Goal: Task Accomplishment & Management: Manage account settings

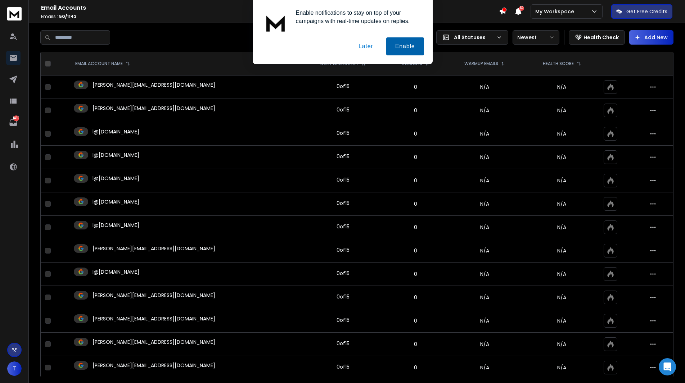
click at [399, 40] on button "Enable" at bounding box center [405, 46] width 38 height 18
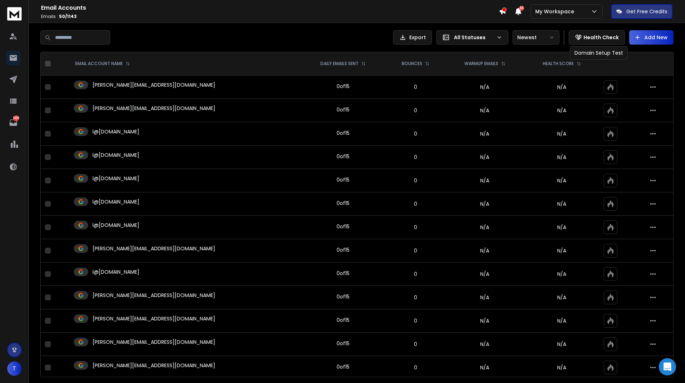
click at [638, 29] on div "Export All Statuses Newest Health Check Add New EMAIL ACCOUNT NAME DAILY EMAILS…" at bounding box center [357, 204] width 656 height 362
click at [637, 33] on button "Add New" at bounding box center [651, 37] width 44 height 14
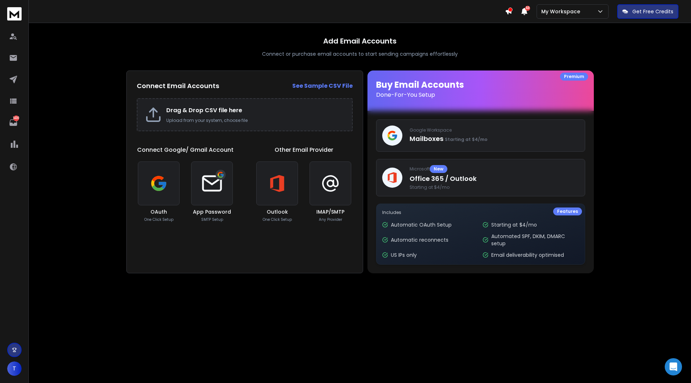
click at [165, 200] on div at bounding box center [159, 184] width 42 height 44
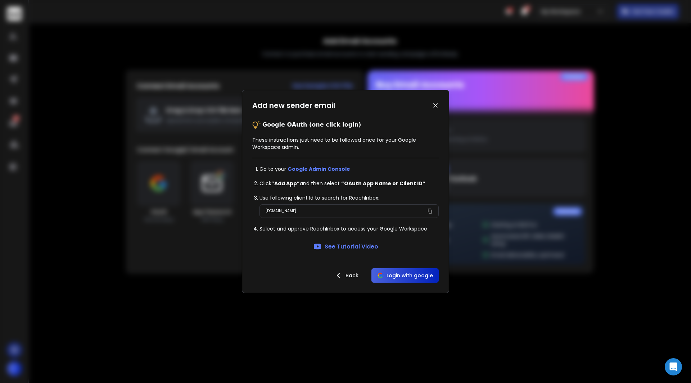
click at [396, 274] on button "Login with google" at bounding box center [405, 276] width 67 height 14
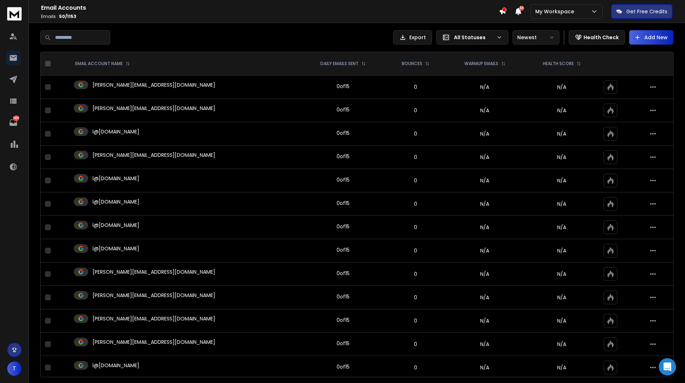
click at [645, 40] on button "Add New" at bounding box center [651, 37] width 44 height 14
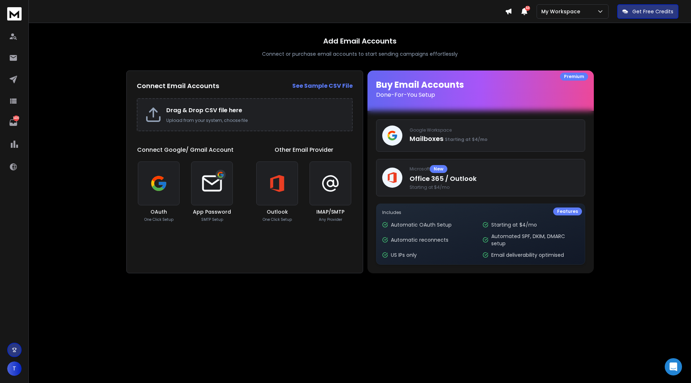
click at [152, 199] on div at bounding box center [159, 184] width 42 height 44
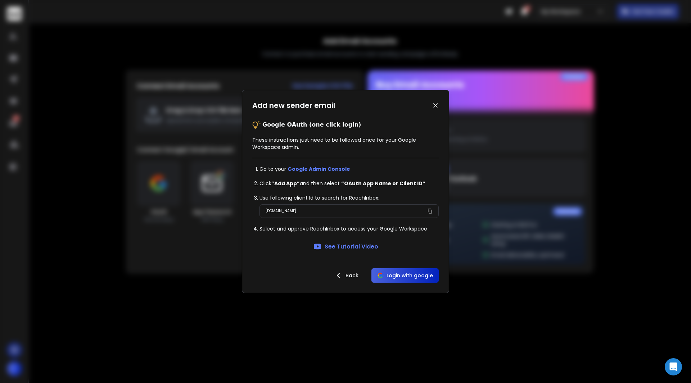
click at [390, 278] on button "Login with google" at bounding box center [405, 276] width 67 height 14
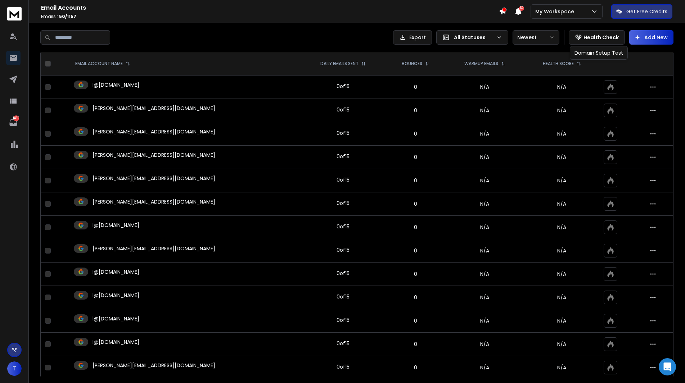
click at [638, 37] on icon at bounding box center [637, 37] width 4 height 4
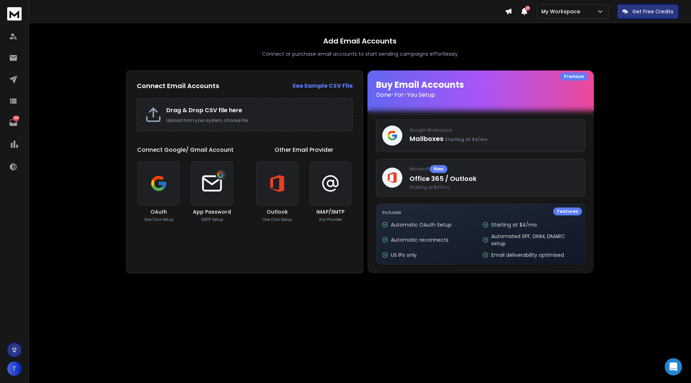
click at [165, 179] on icon at bounding box center [159, 184] width 18 height 22
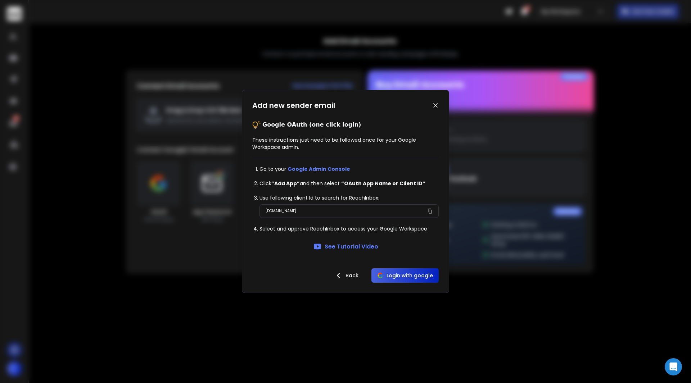
click at [427, 274] on button "Login with google" at bounding box center [405, 276] width 67 height 14
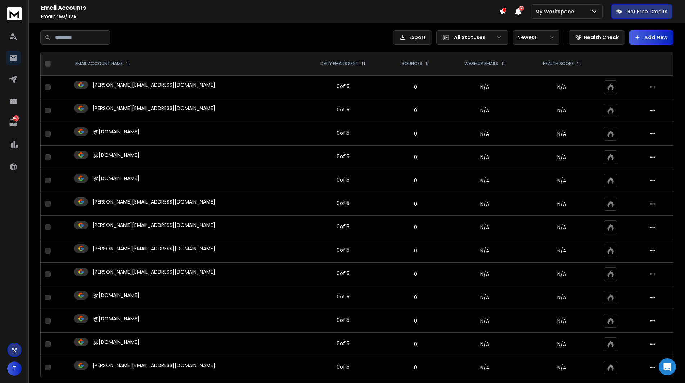
click at [664, 37] on button "Add New" at bounding box center [651, 37] width 44 height 14
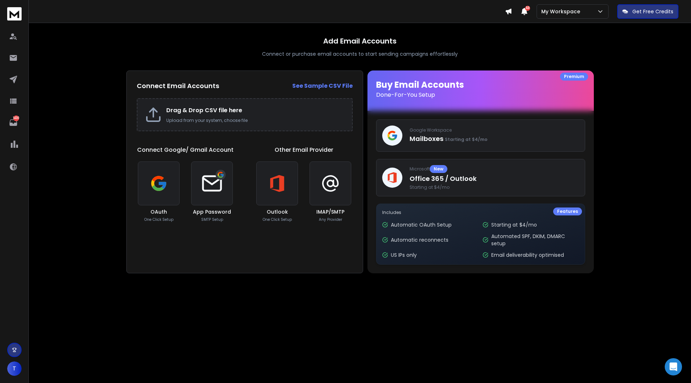
click at [159, 176] on icon at bounding box center [159, 184] width 18 height 22
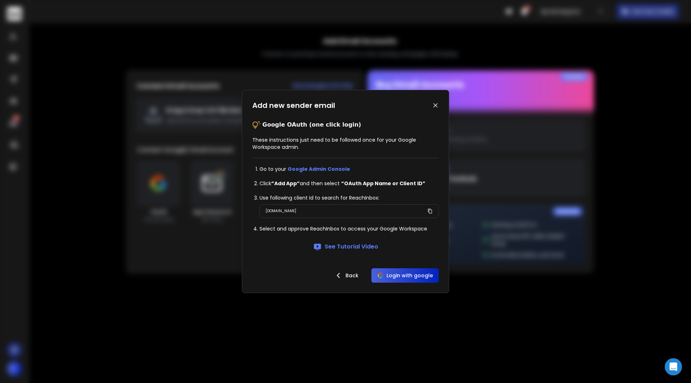
click at [383, 277] on icon at bounding box center [382, 276] width 3 height 3
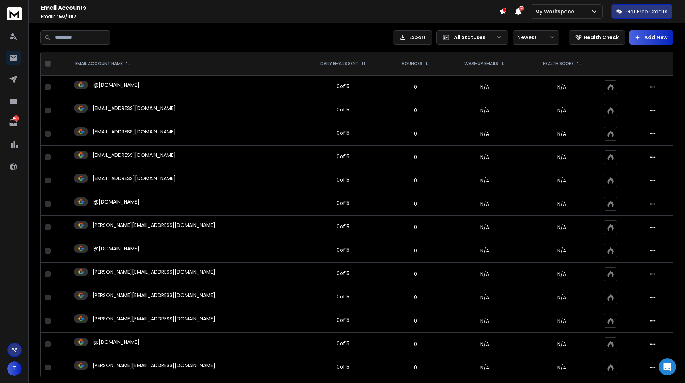
click at [647, 38] on button "Add New" at bounding box center [651, 37] width 44 height 14
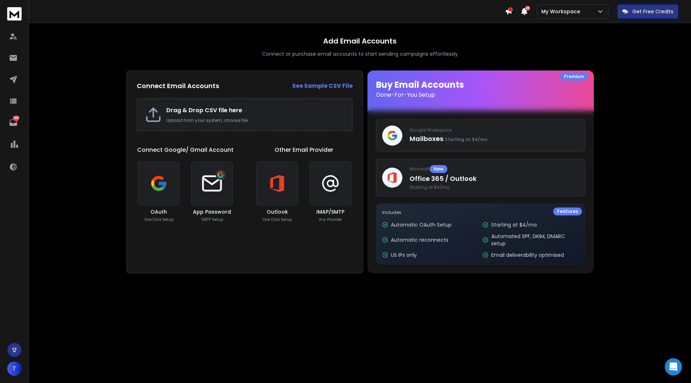
click at [156, 183] on icon at bounding box center [159, 184] width 18 height 22
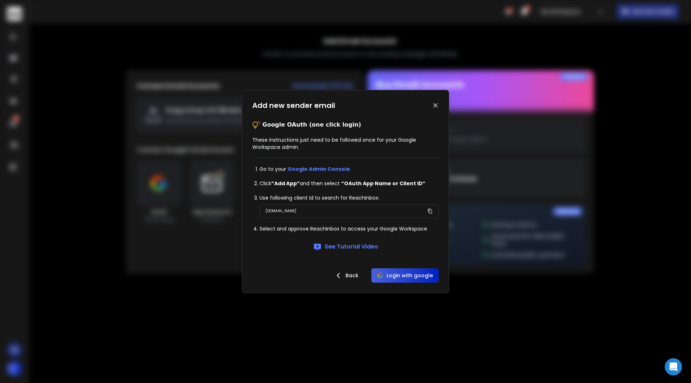
drag, startPoint x: 384, startPoint y: 269, endPoint x: 394, endPoint y: 281, distance: 15.4
click at [385, 270] on button "Login with google" at bounding box center [405, 276] width 67 height 14
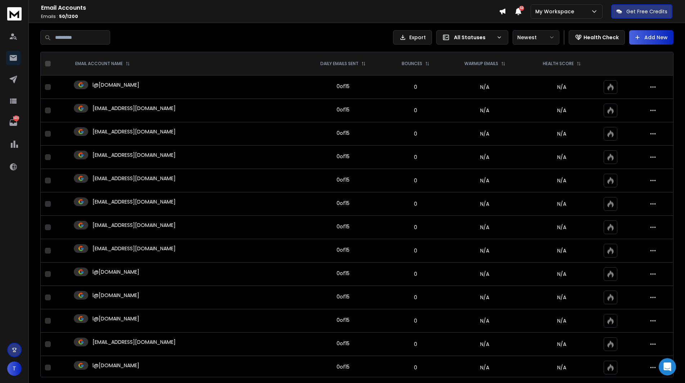
click at [643, 35] on button "Add New" at bounding box center [651, 37] width 44 height 14
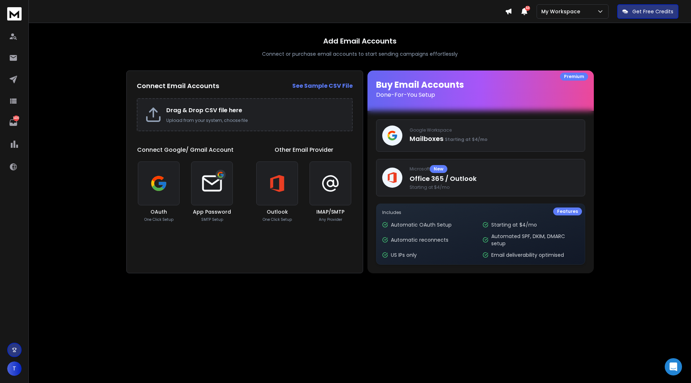
click at [159, 183] on icon at bounding box center [159, 184] width 18 height 22
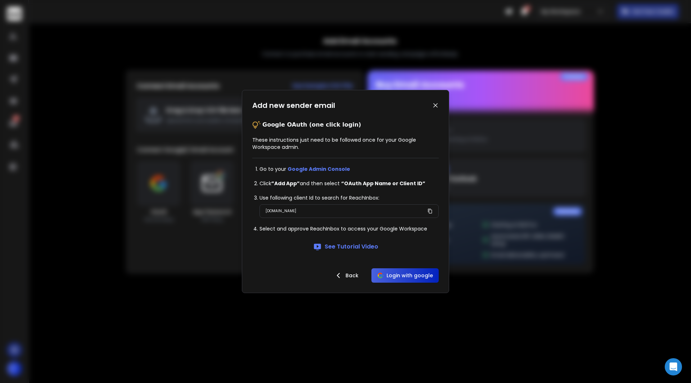
click at [403, 276] on button "Login with google" at bounding box center [405, 276] width 67 height 14
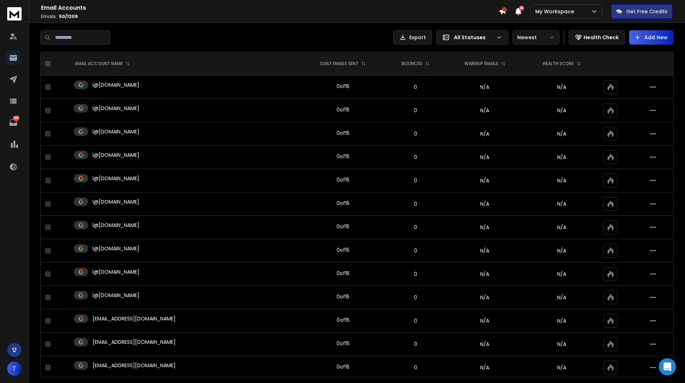
click at [648, 36] on button "Add New" at bounding box center [651, 37] width 44 height 14
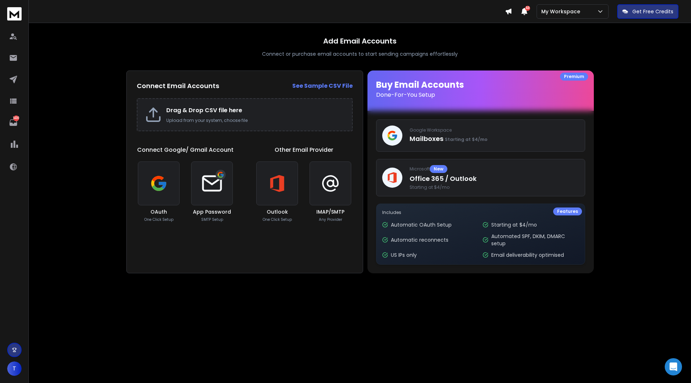
click at [168, 192] on icon at bounding box center [159, 184] width 18 height 22
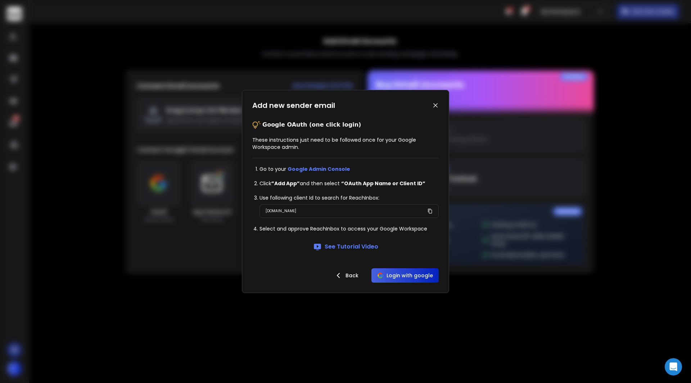
click at [405, 268] on div "Google OAuth (one click login) These instructions just need to be followed once…" at bounding box center [345, 202] width 186 height 162
click at [409, 273] on button "Login with google" at bounding box center [405, 276] width 67 height 14
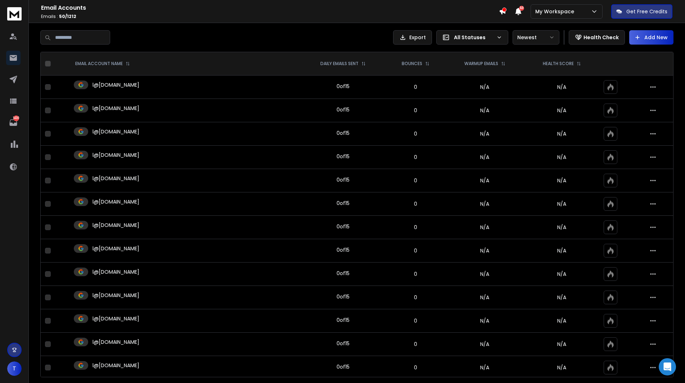
click at [653, 28] on div "Export All Statuses Newest Health Check Add New EMAIL ACCOUNT NAME DAILY EMAILS…" at bounding box center [357, 204] width 656 height 362
click at [652, 32] on button "Add New" at bounding box center [651, 37] width 44 height 14
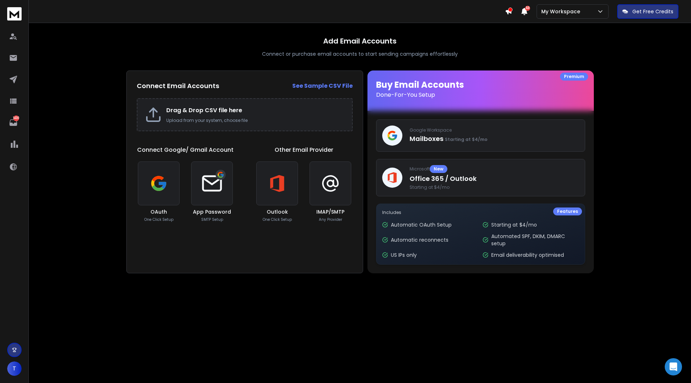
click at [164, 184] on icon at bounding box center [163, 185] width 8 height 7
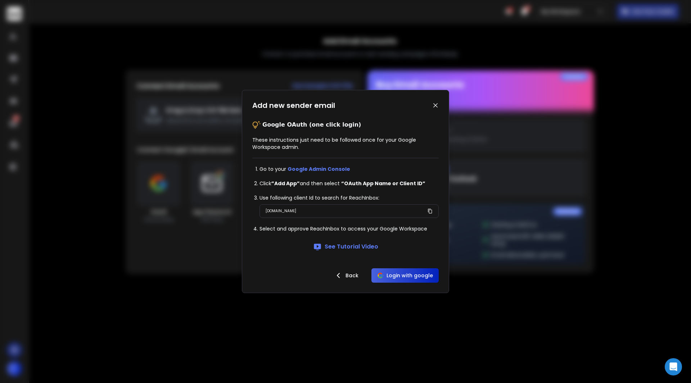
click at [401, 279] on button "Login with google" at bounding box center [405, 276] width 67 height 14
